Goal: Information Seeking & Learning: Check status

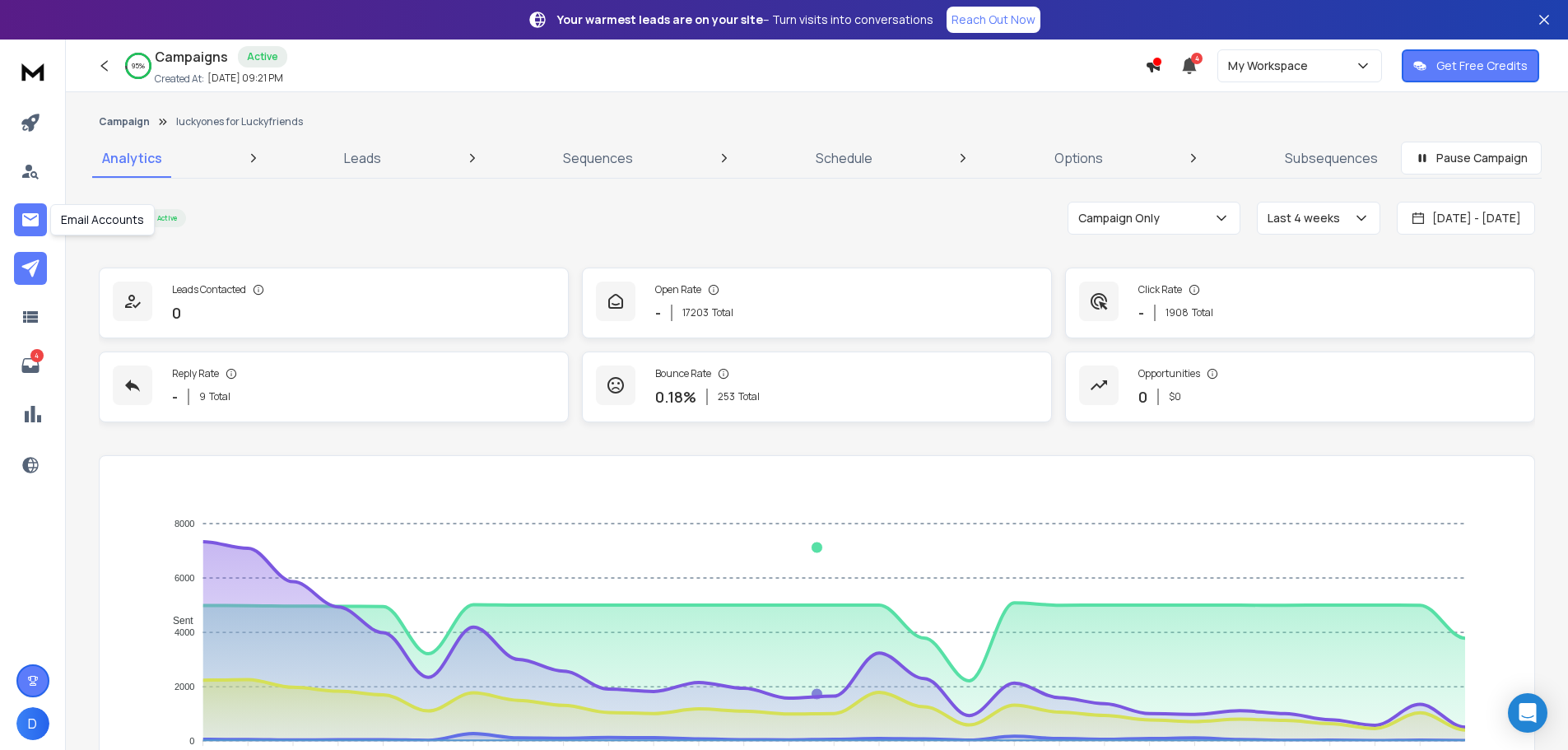
click at [36, 224] on icon at bounding box center [30, 219] width 17 height 13
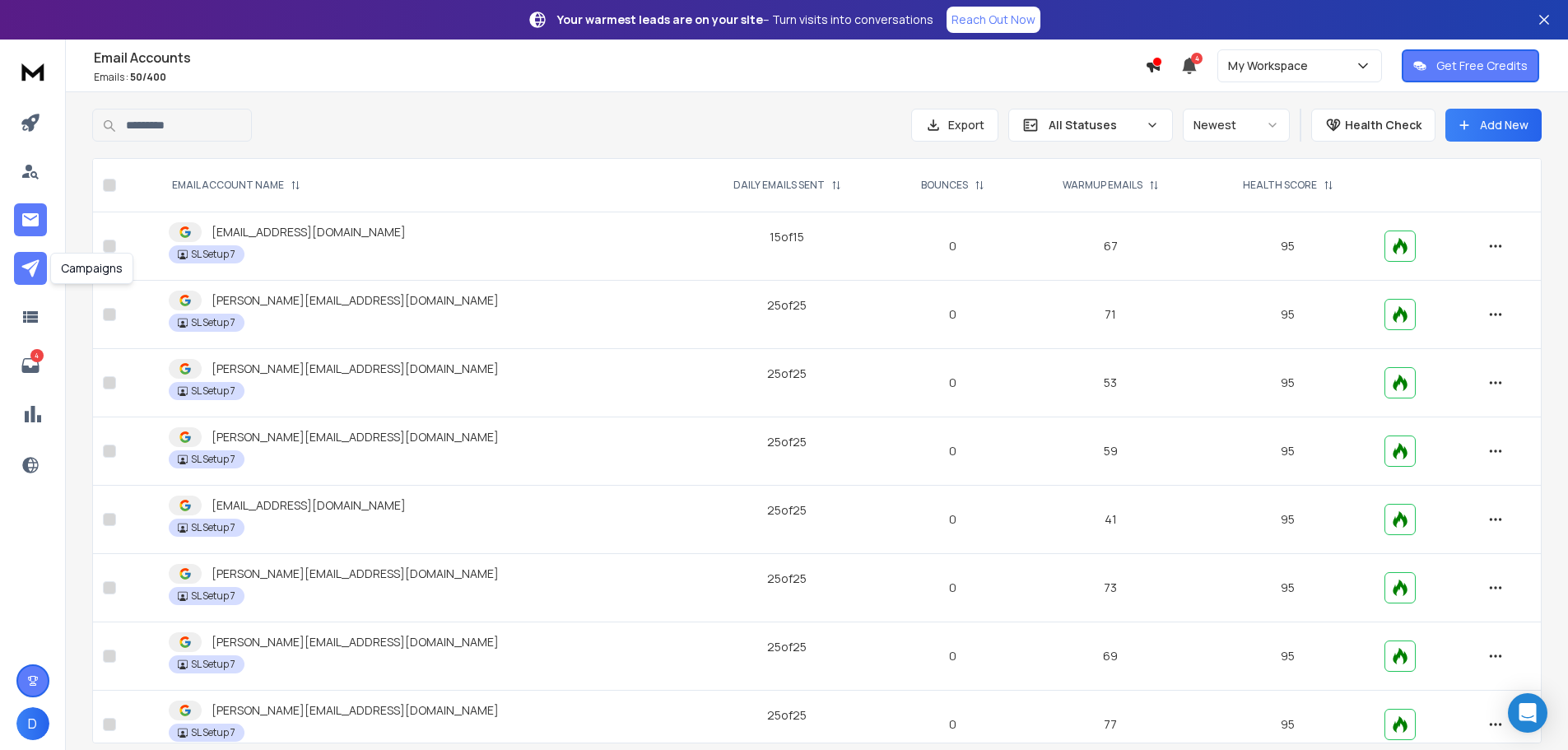
click at [29, 257] on link at bounding box center [30, 269] width 33 height 33
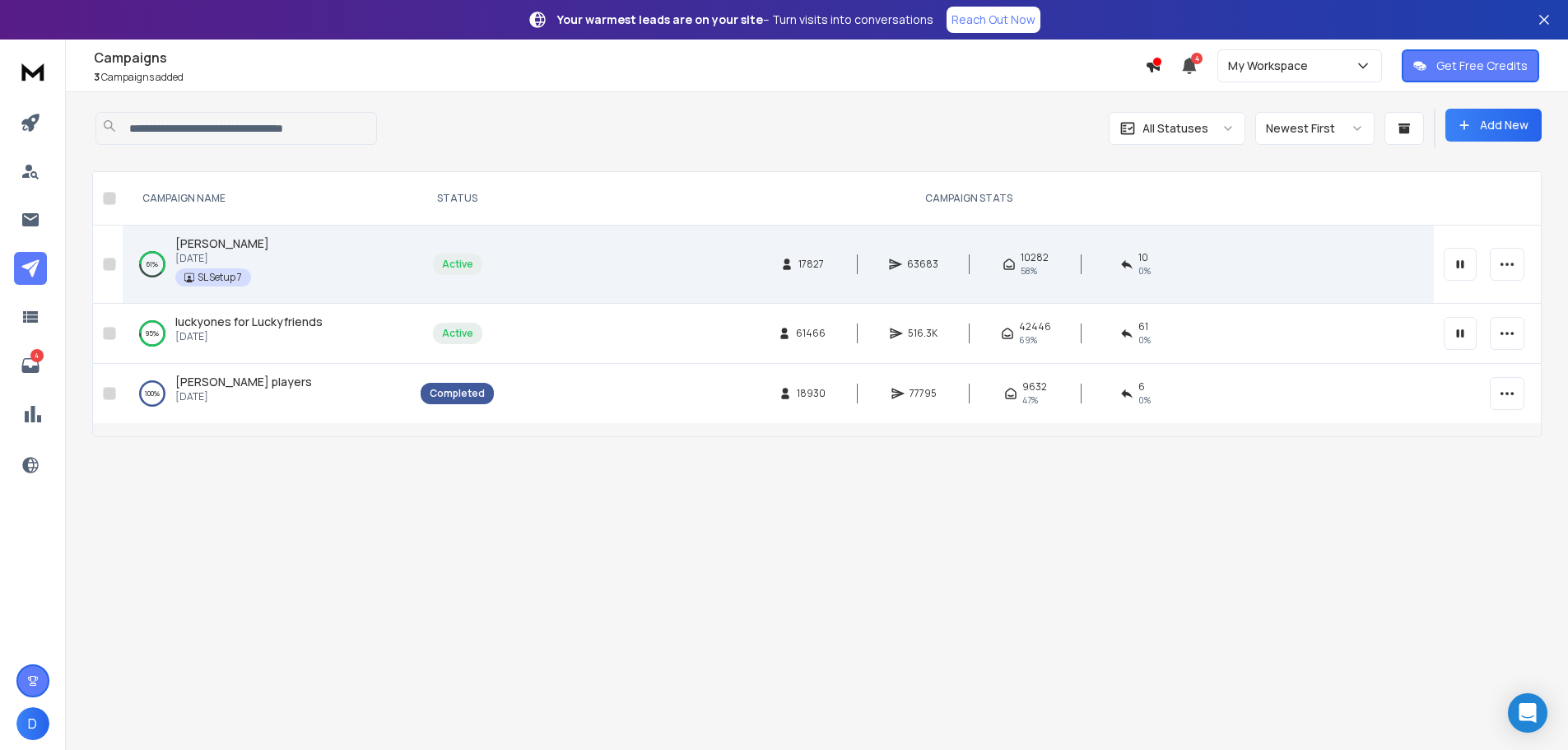
click at [261, 254] on div "61 % [PERSON_NAME] [DATE] SL Setup 7" at bounding box center [267, 264] width 255 height 57
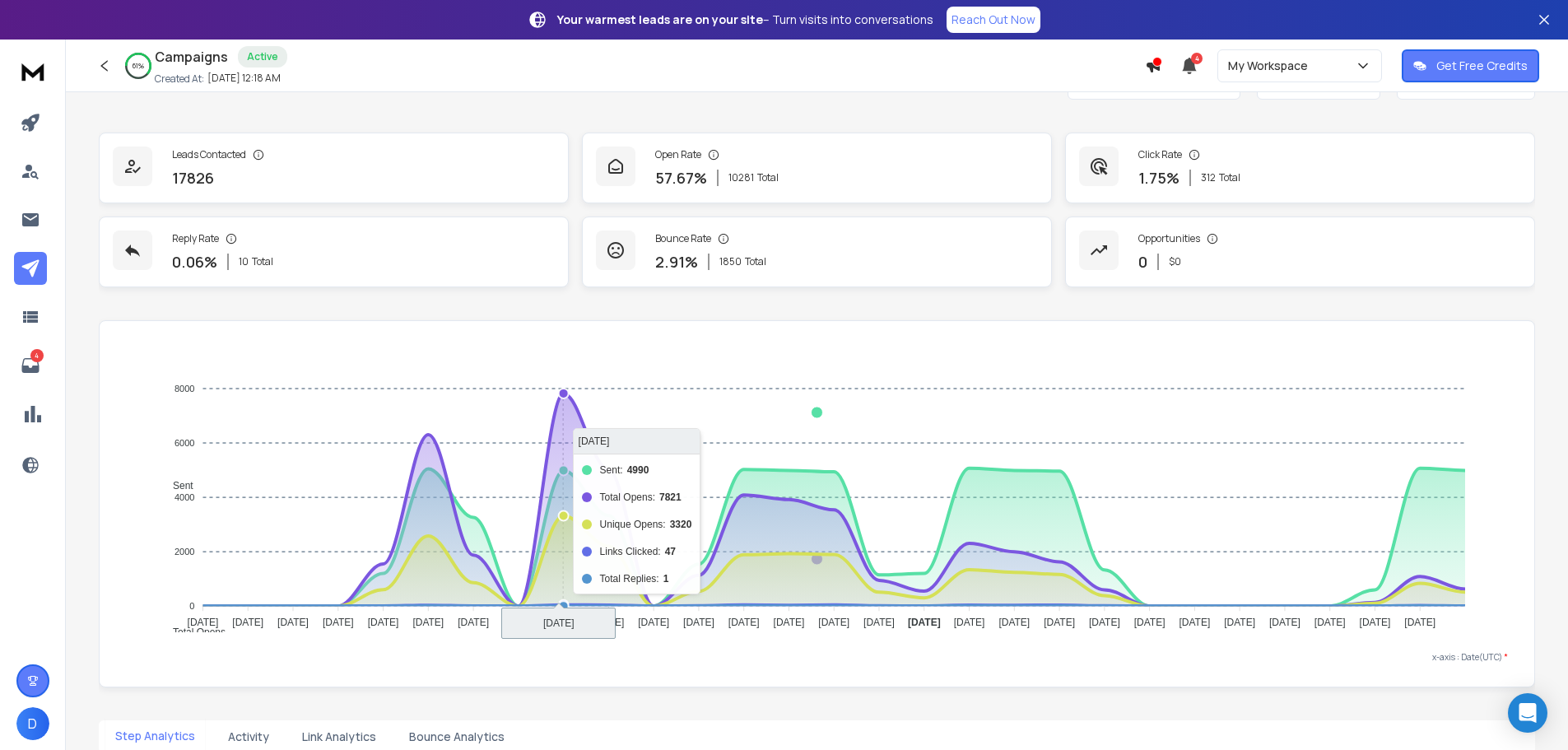
scroll to position [247, 0]
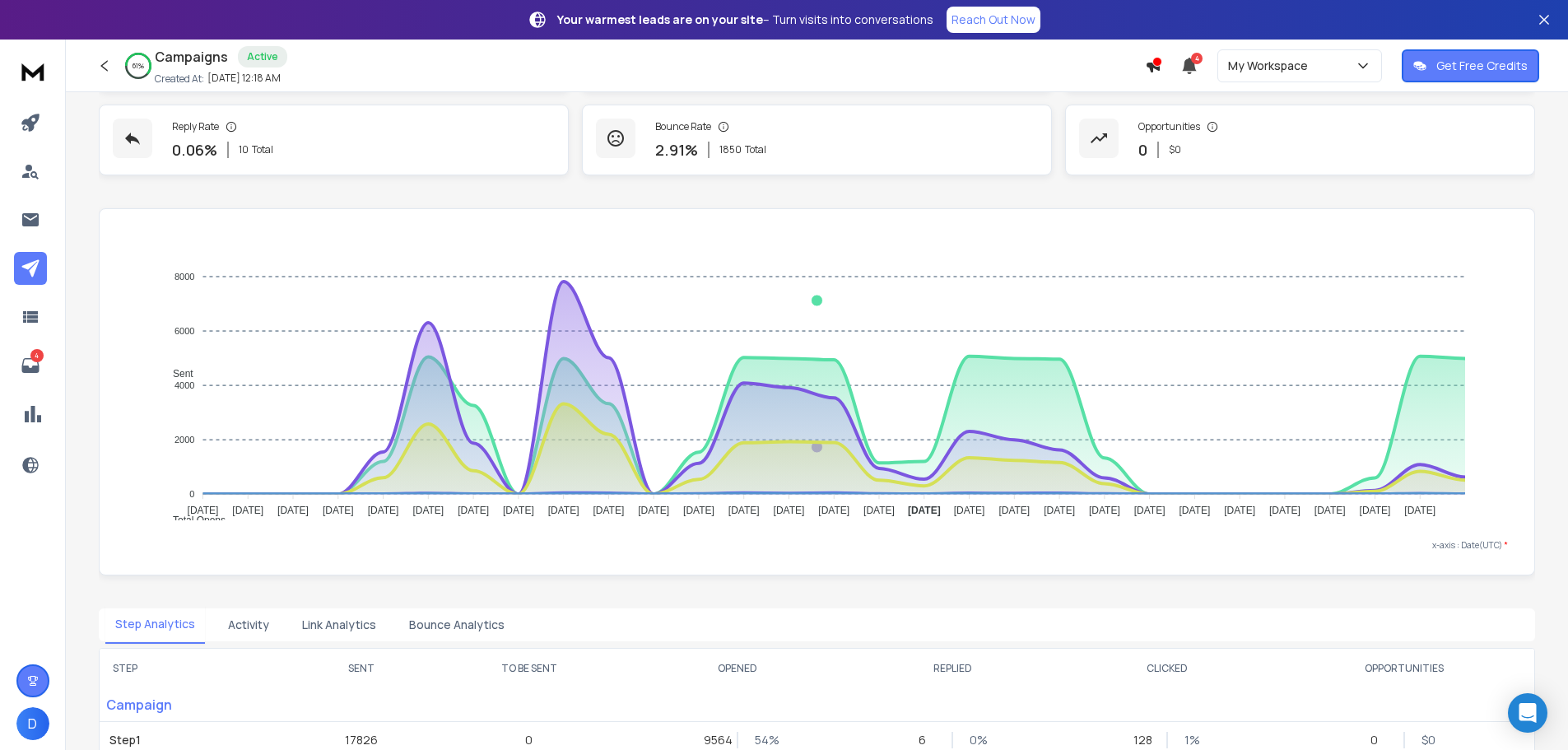
click at [255, 615] on button "Activity" at bounding box center [248, 625] width 61 height 37
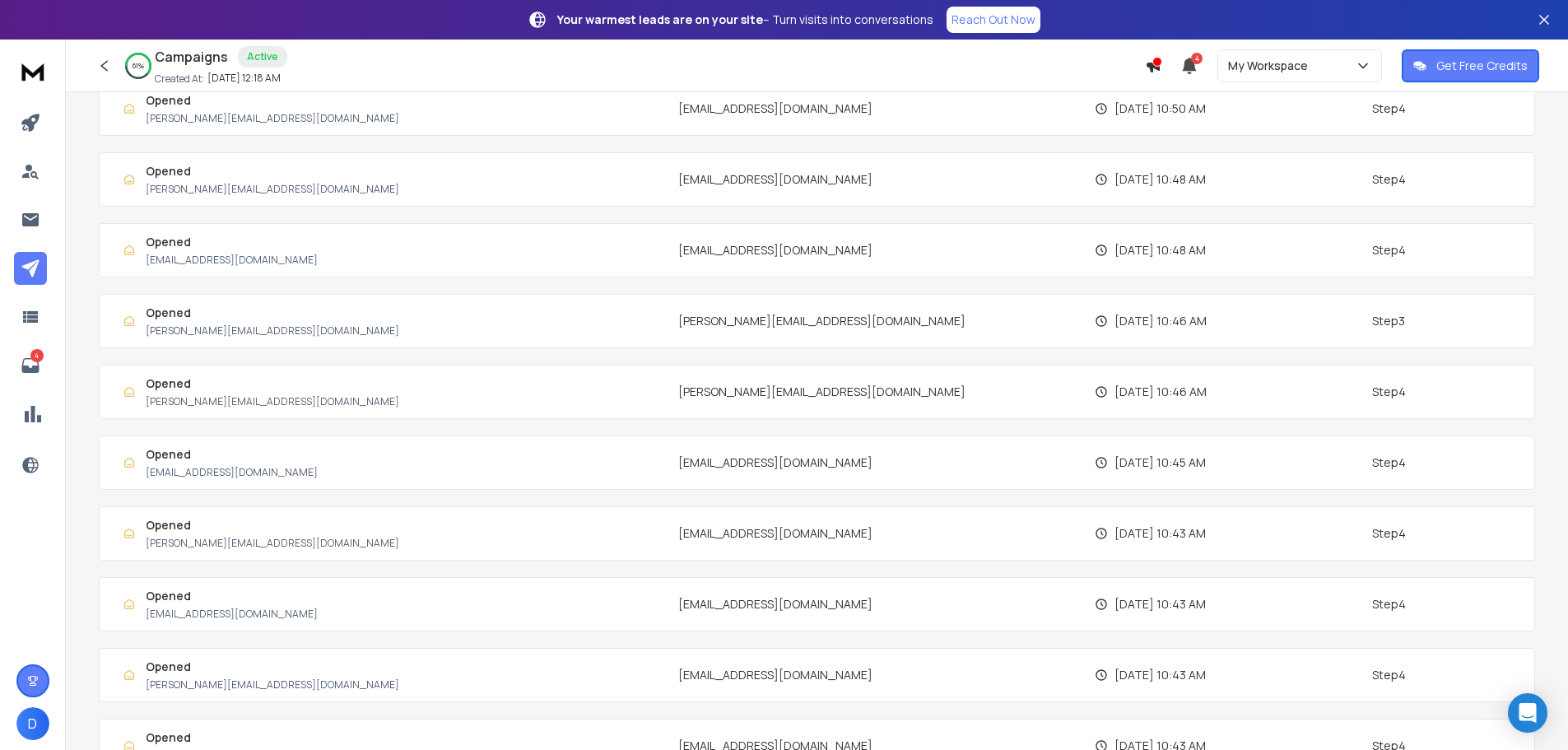
scroll to position [7161, 0]
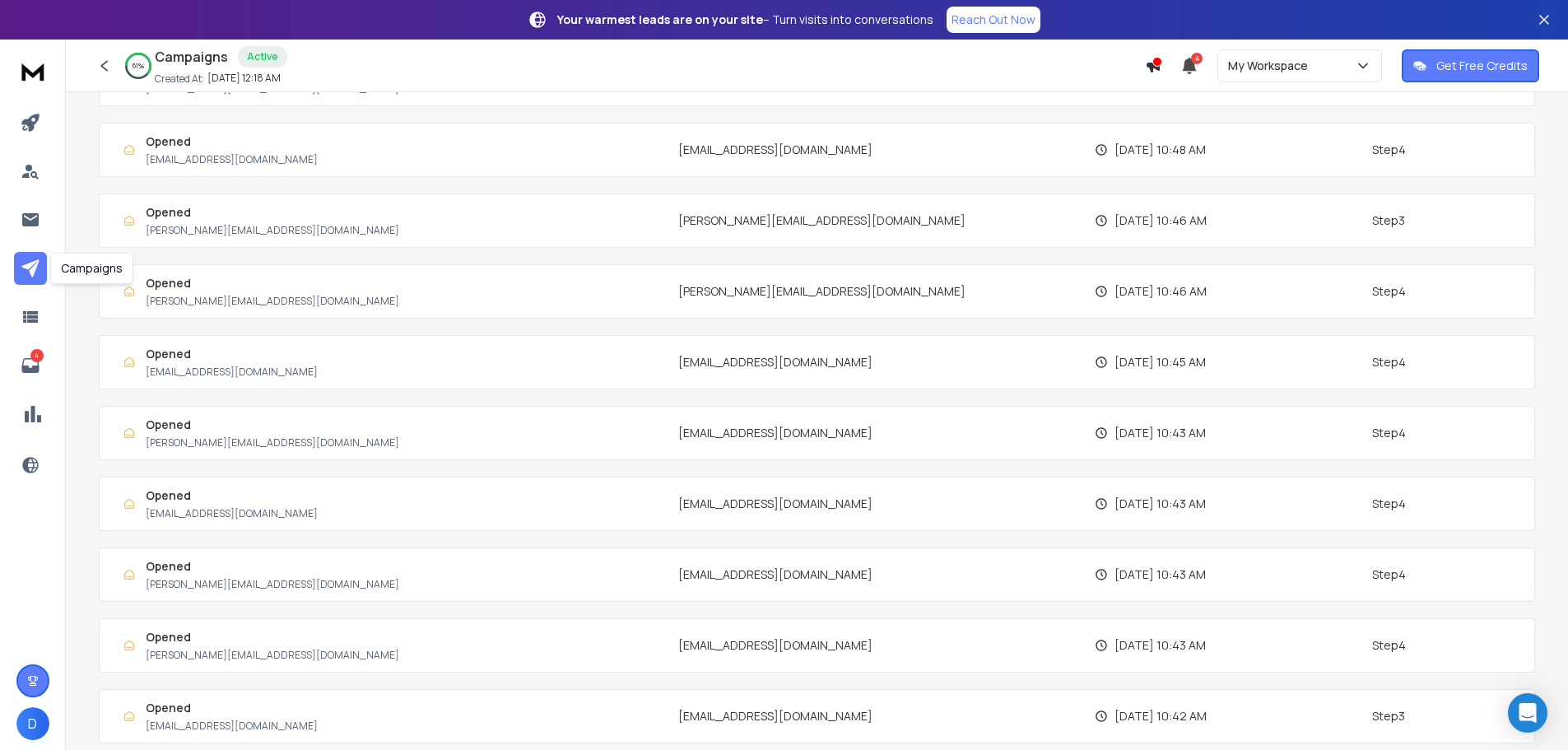
click at [44, 256] on link at bounding box center [30, 269] width 33 height 33
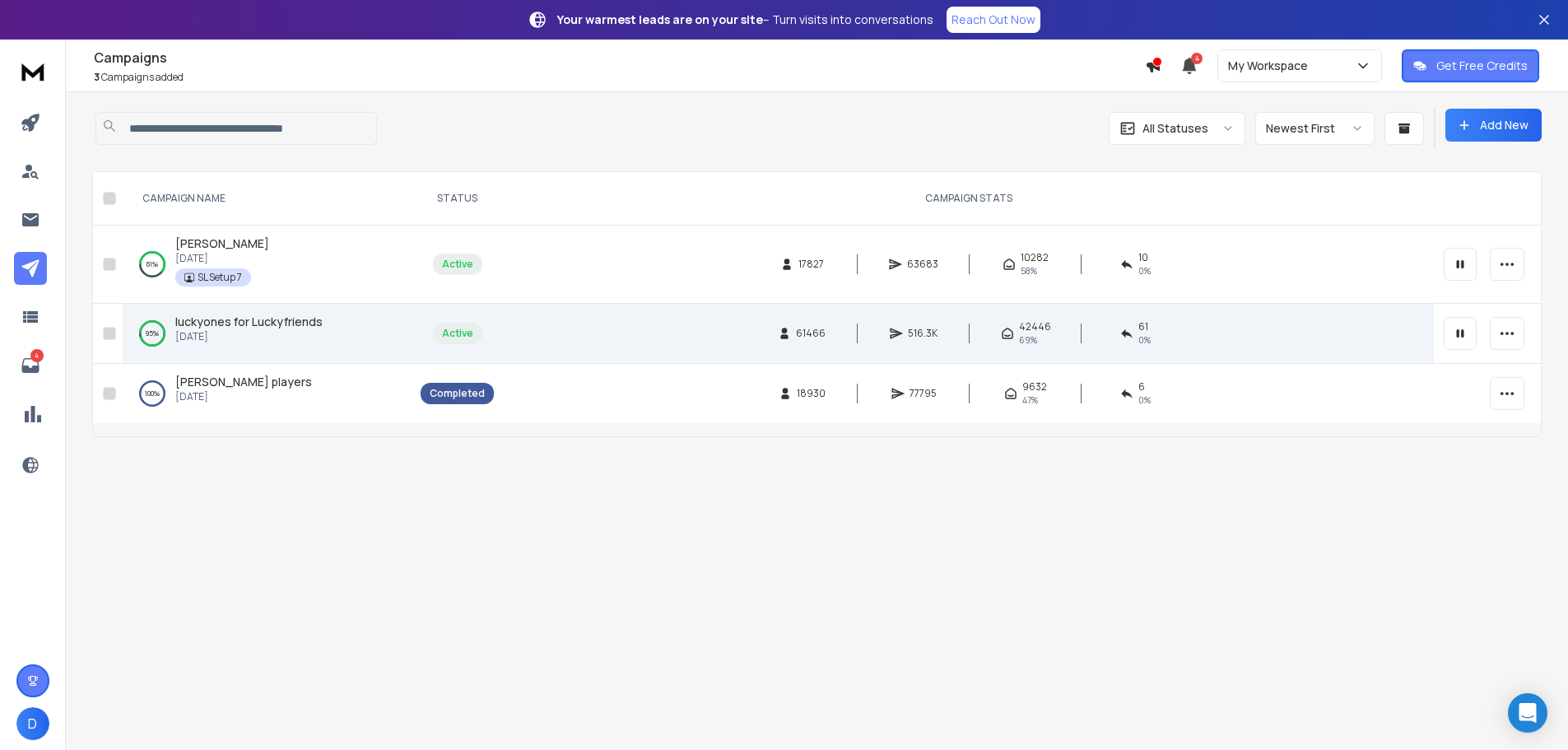
click at [291, 330] on p "[DATE]" at bounding box center [249, 336] width 148 height 13
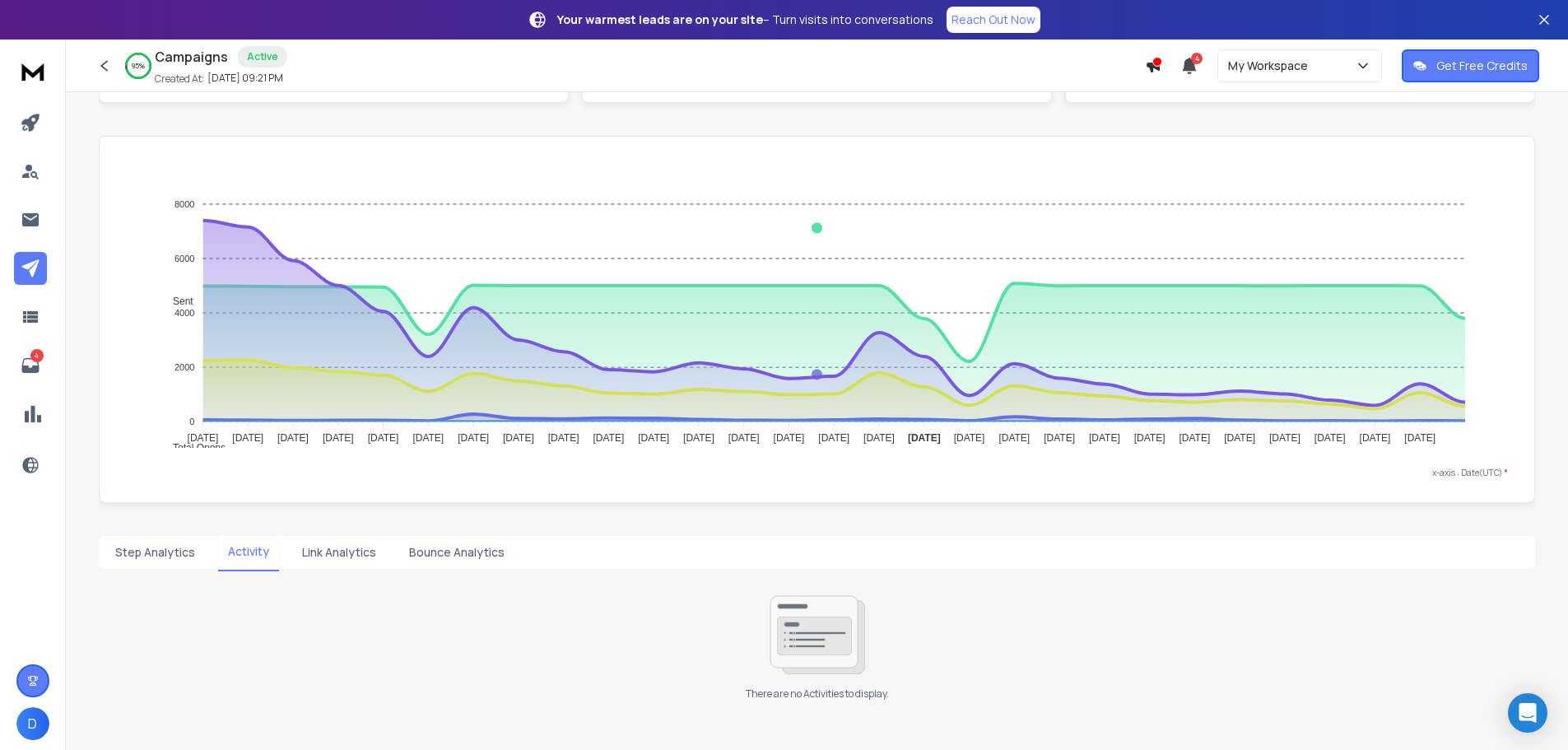
scroll to position [320, 0]
click at [244, 371] on div "Leads Contacted 0 Open Rate - 17235 Total Click Rate - 1913 Total Reply Rate - …" at bounding box center [817, 337] width 1436 height 779
